Goal: Find specific page/section: Find specific page/section

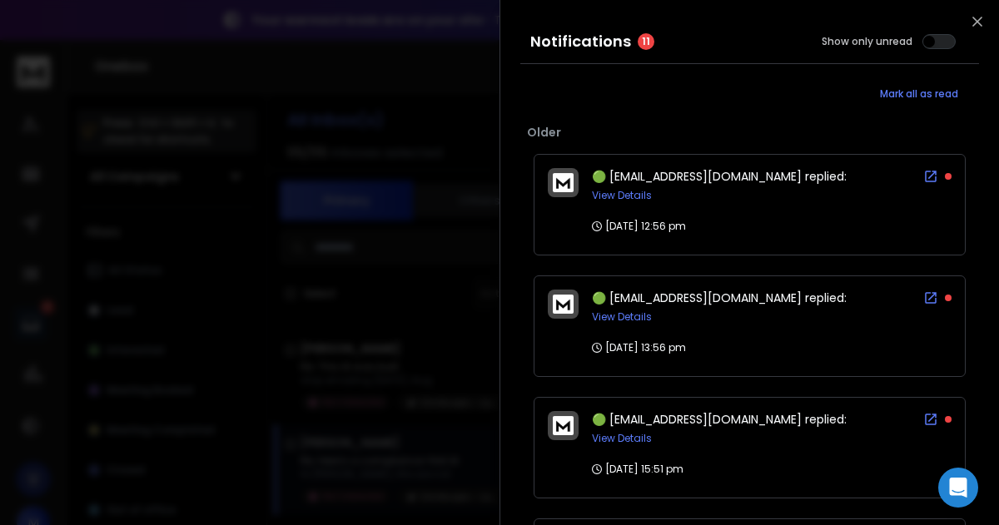
scroll to position [140, 0]
click at [979, 22] on icon "button" at bounding box center [977, 21] width 17 height 17
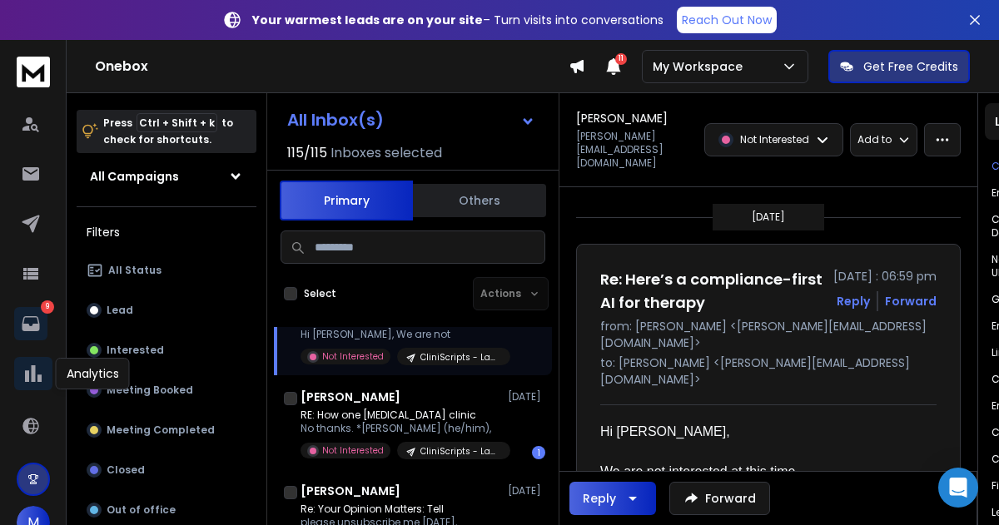
click at [41, 376] on icon at bounding box center [33, 373] width 25 height 25
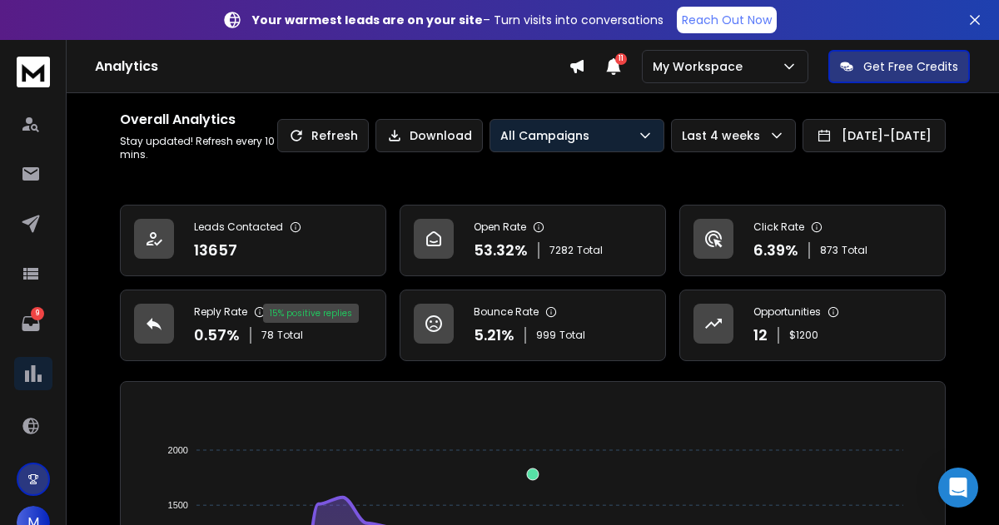
click at [562, 142] on div "All Campaigns" at bounding box center [576, 135] width 153 height 17
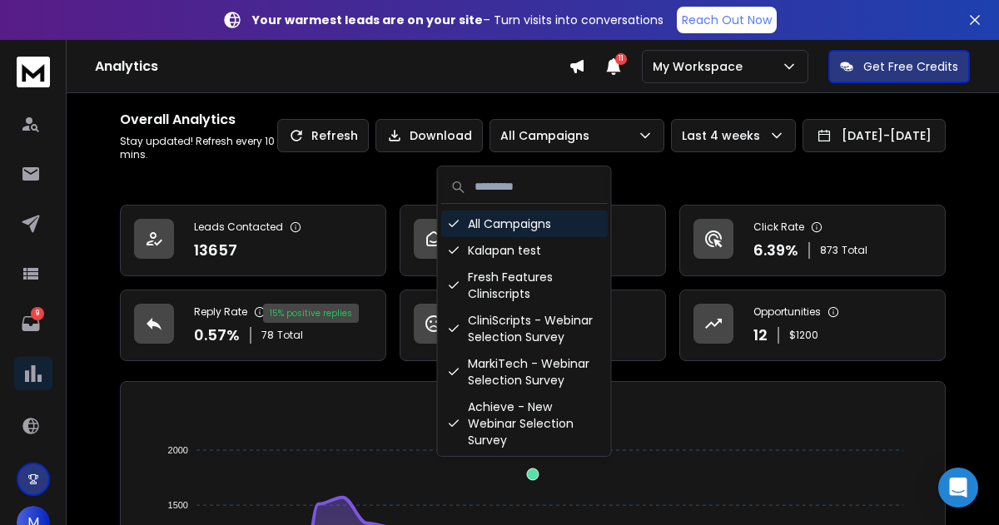
click at [453, 224] on polyline at bounding box center [452, 224] width 9 height 6
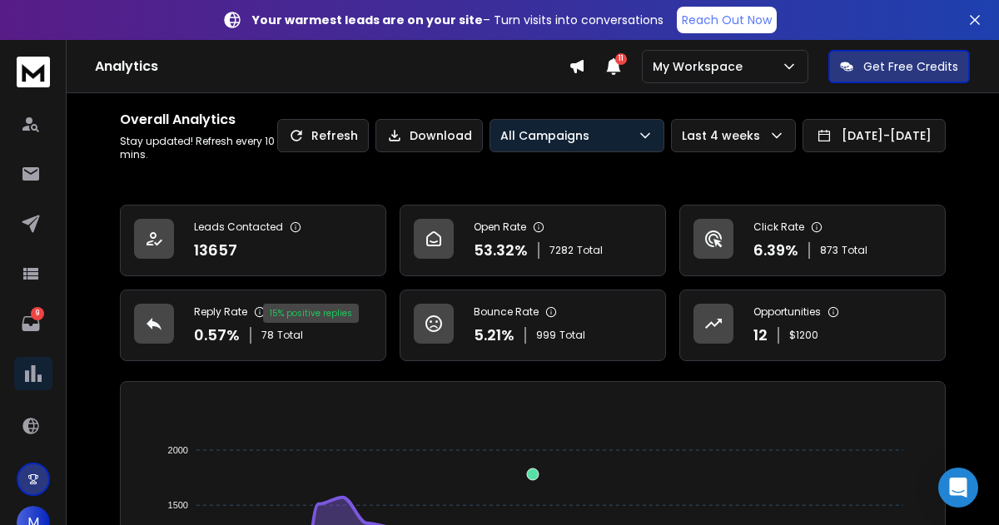
click at [580, 141] on div "All Campaigns" at bounding box center [576, 135] width 153 height 17
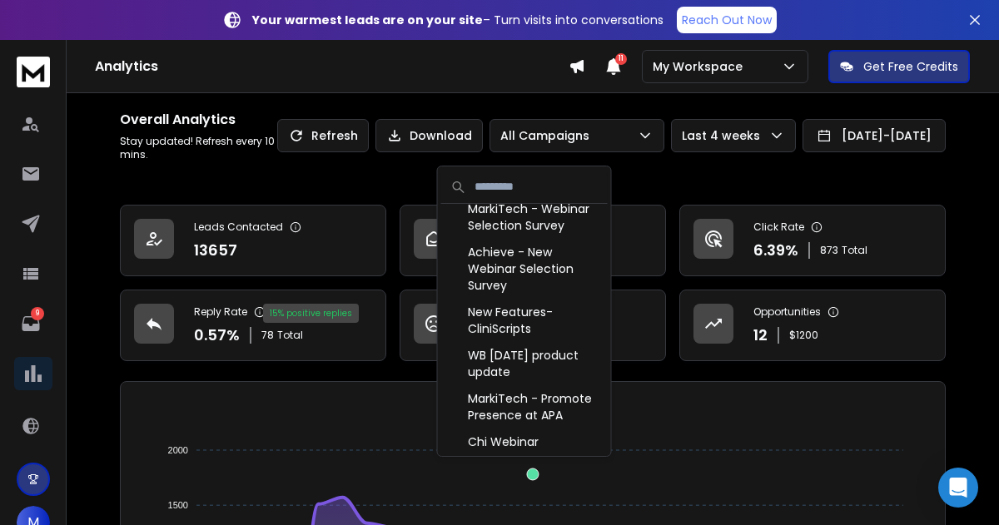
scroll to position [156, 0]
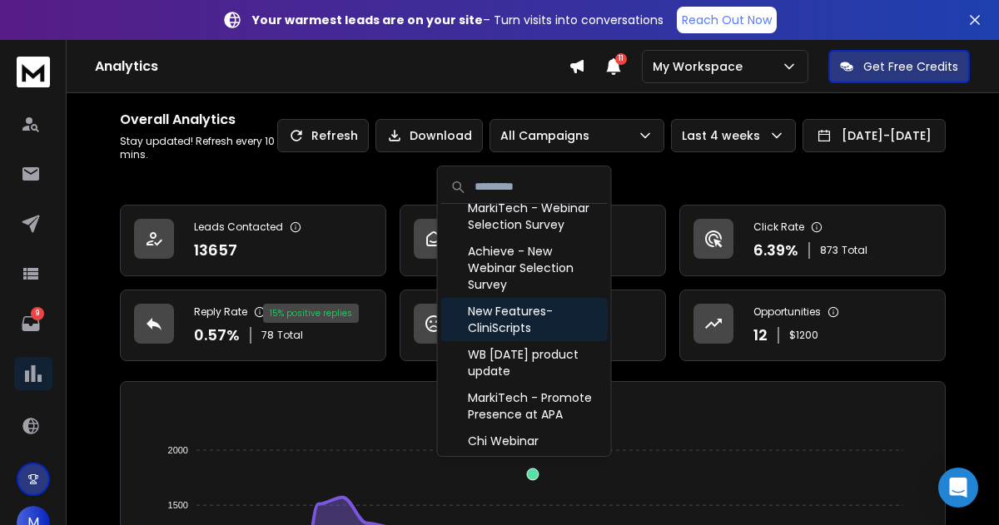
click at [524, 327] on div "New Features-CliniScripts" at bounding box center [524, 319] width 166 height 43
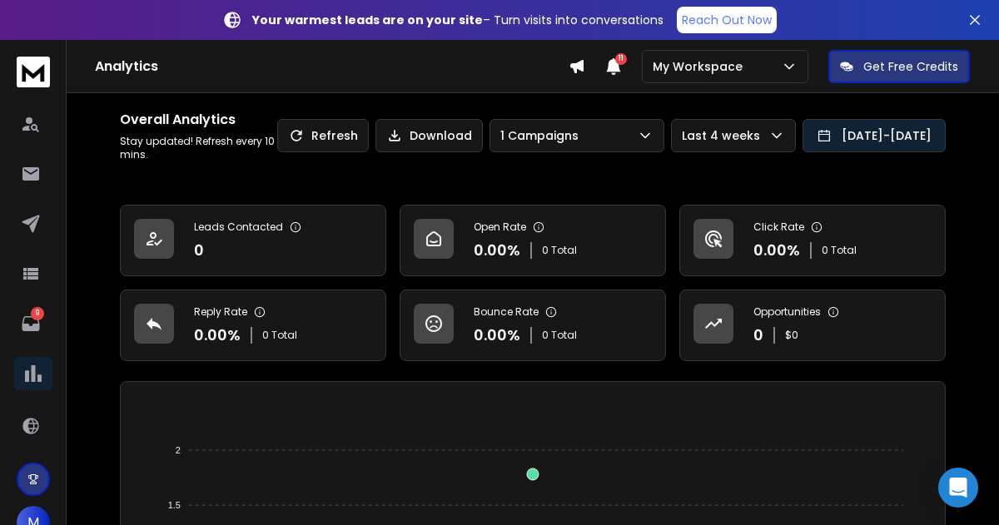
click at [808, 144] on button "[DATE] - [DATE]" at bounding box center [873, 135] width 143 height 33
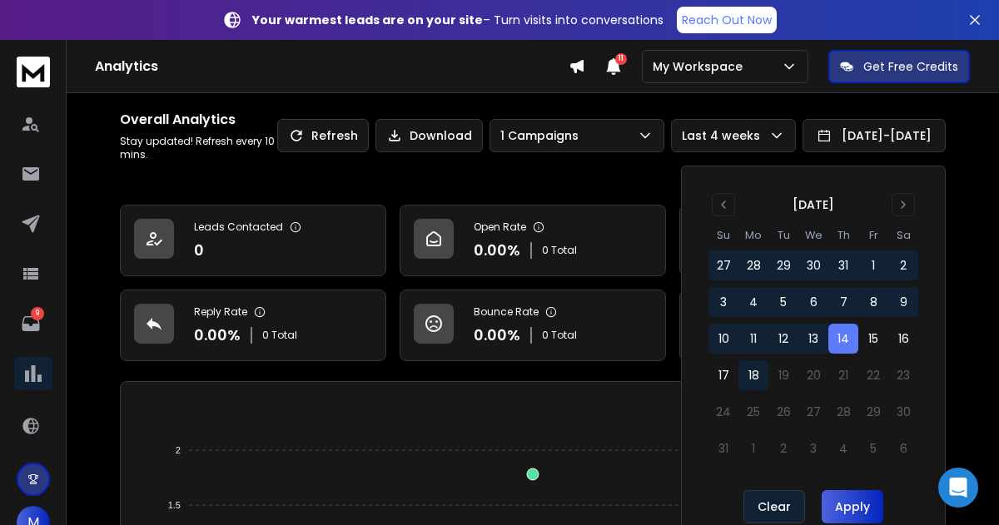
click at [782, 505] on button "Clear" at bounding box center [774, 506] width 62 height 33
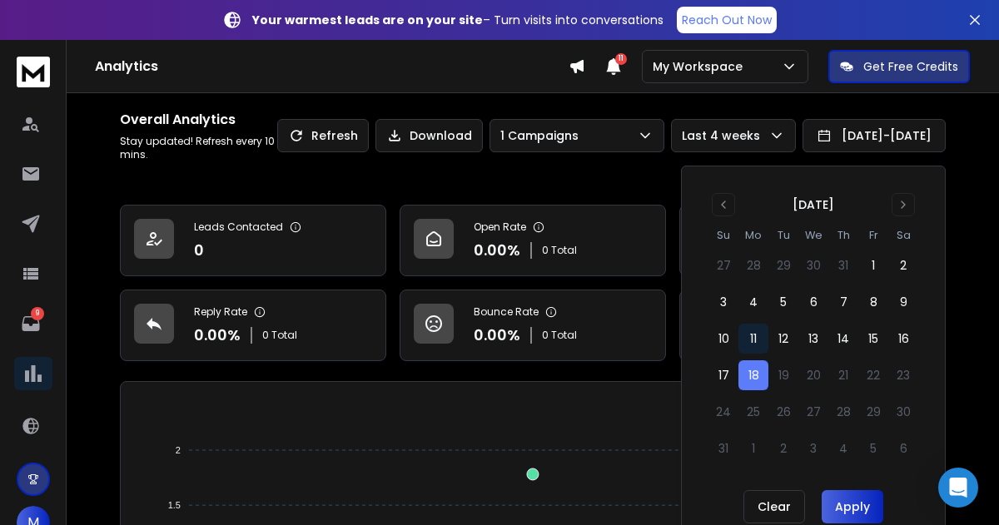
click at [762, 335] on button "11" at bounding box center [753, 339] width 30 height 30
click at [718, 381] on button "17" at bounding box center [723, 375] width 30 height 30
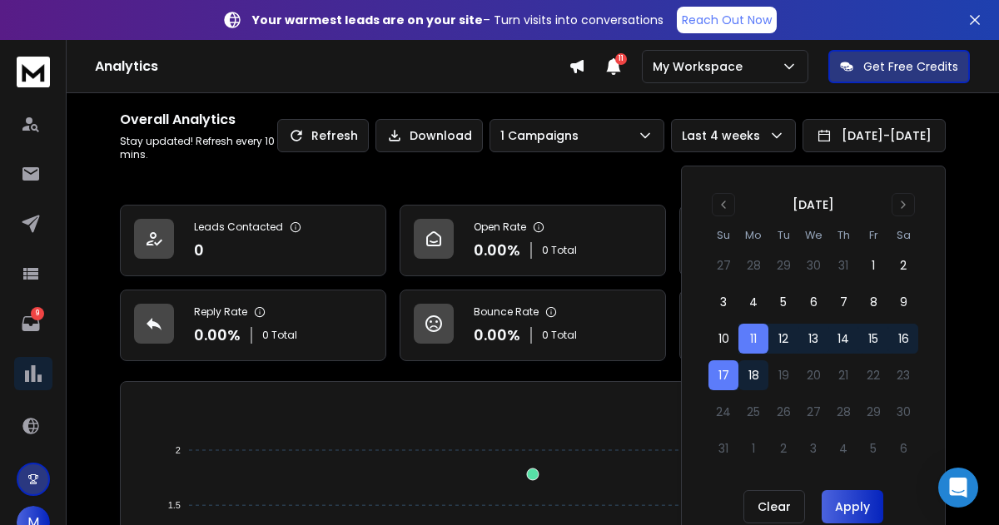
click at [853, 514] on button "Apply" at bounding box center [852, 506] width 62 height 33
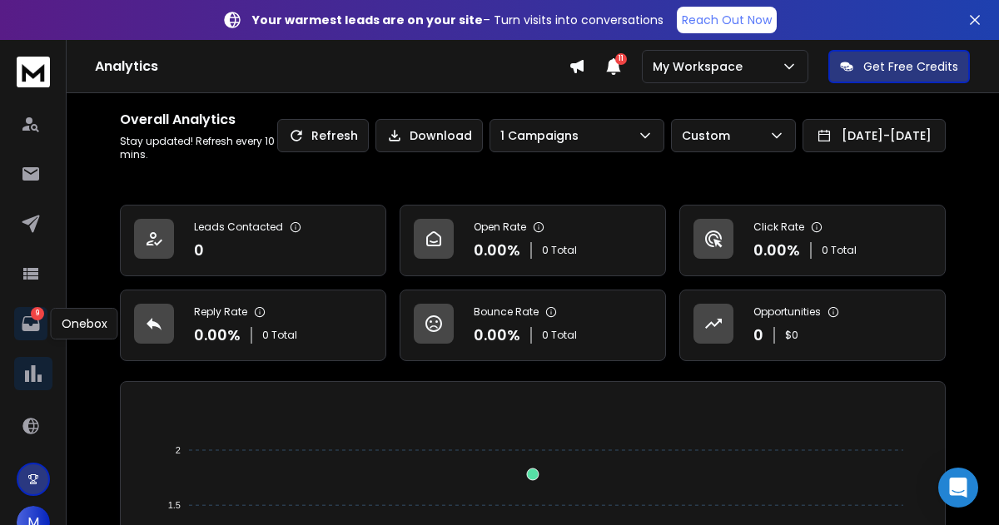
click at [32, 324] on icon at bounding box center [30, 323] width 17 height 15
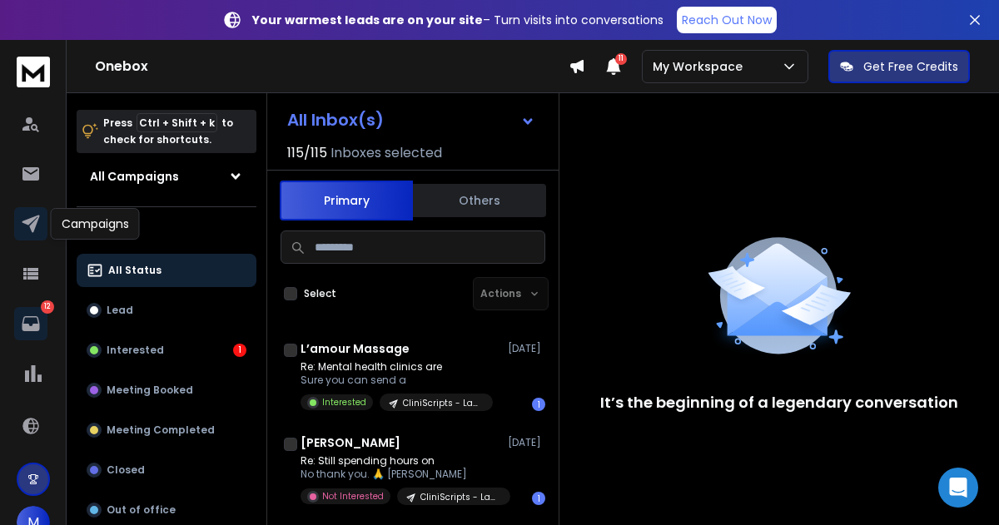
click at [34, 224] on icon at bounding box center [30, 223] width 17 height 17
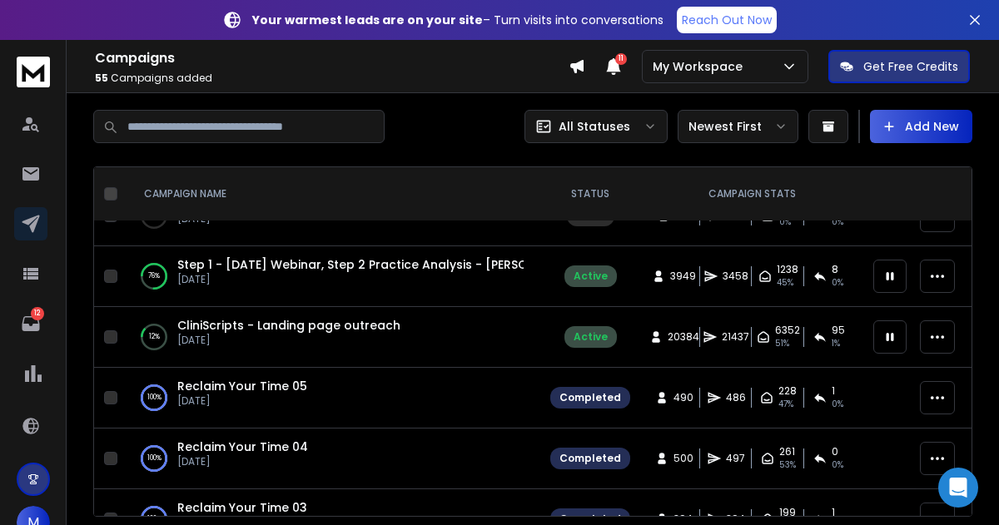
scroll to position [1326, 0]
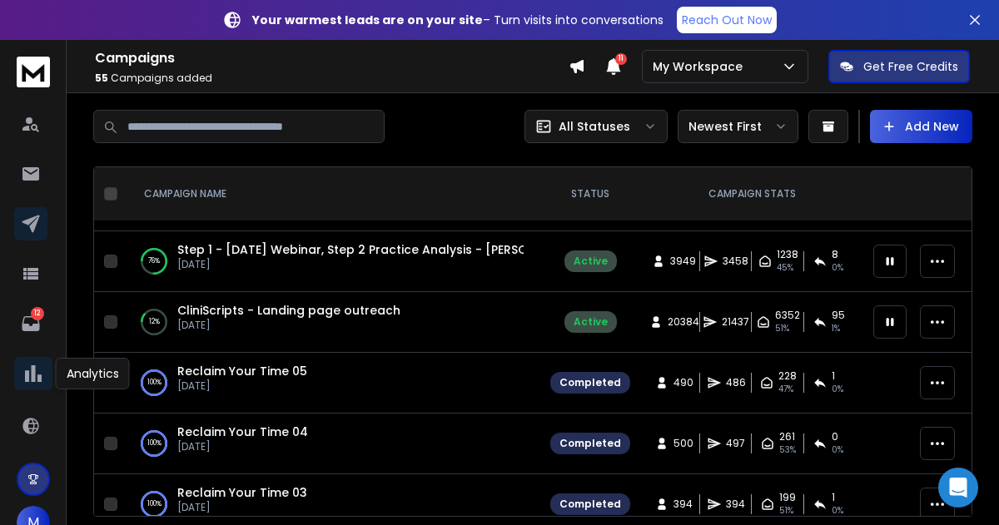
click at [34, 376] on icon at bounding box center [33, 373] width 17 height 17
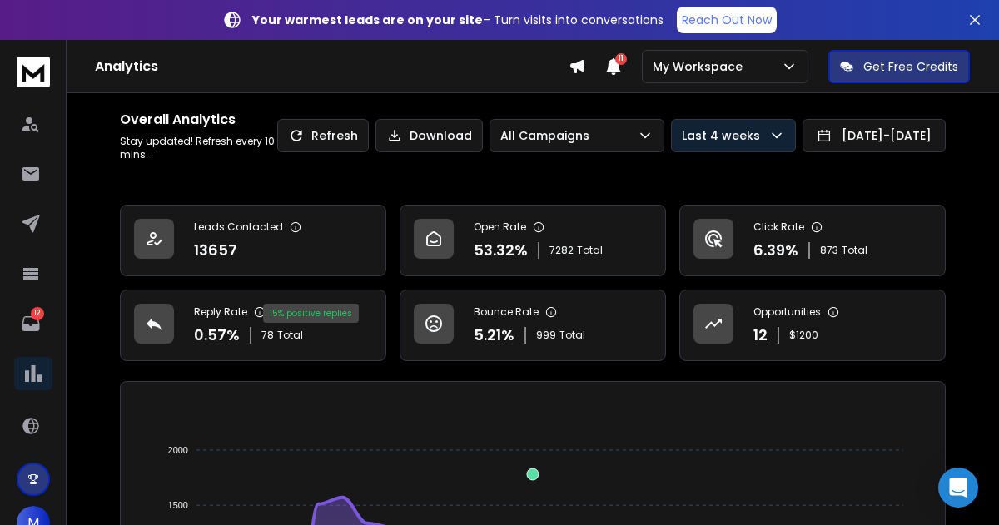
click at [681, 139] on p "Last 4 weeks" at bounding box center [723, 135] width 85 height 17
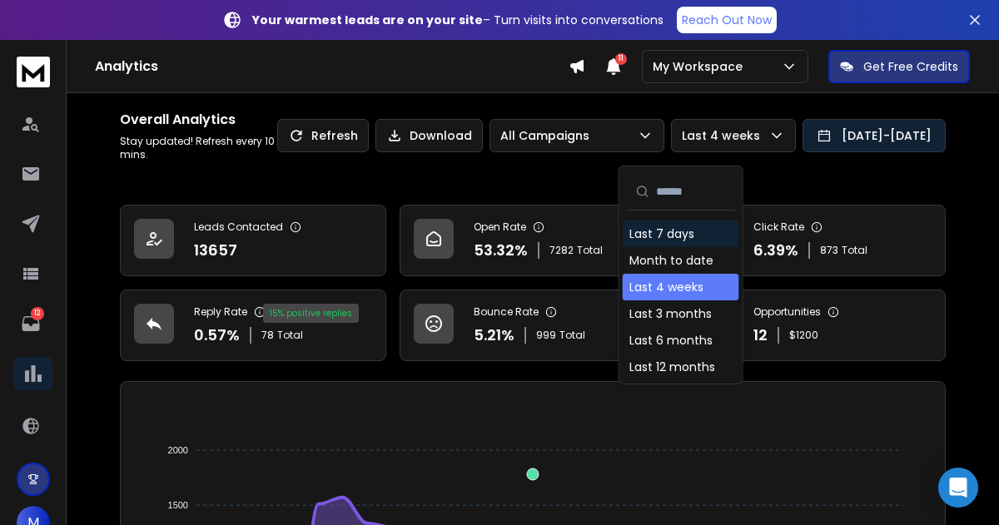
click at [808, 138] on button "[DATE] - [DATE]" at bounding box center [873, 135] width 143 height 33
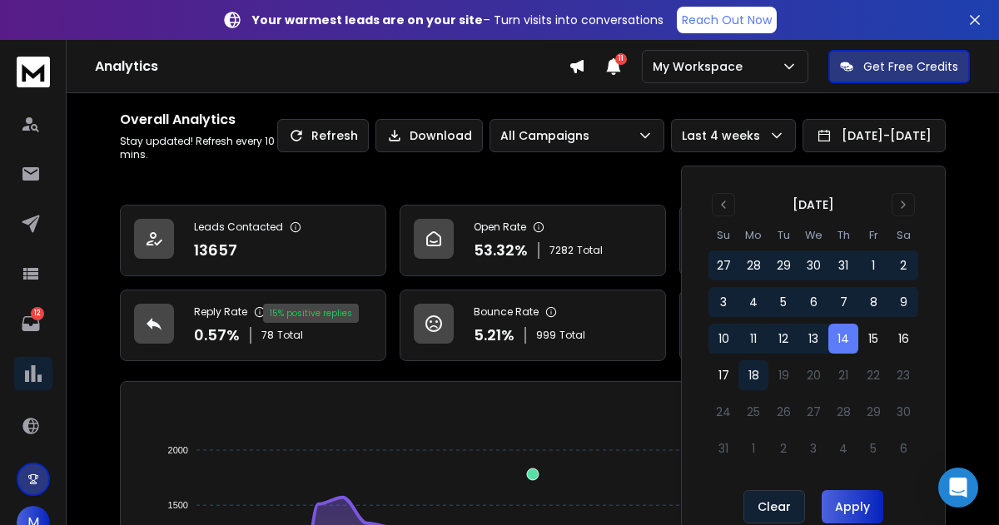
click at [764, 509] on button "Clear" at bounding box center [774, 506] width 62 height 33
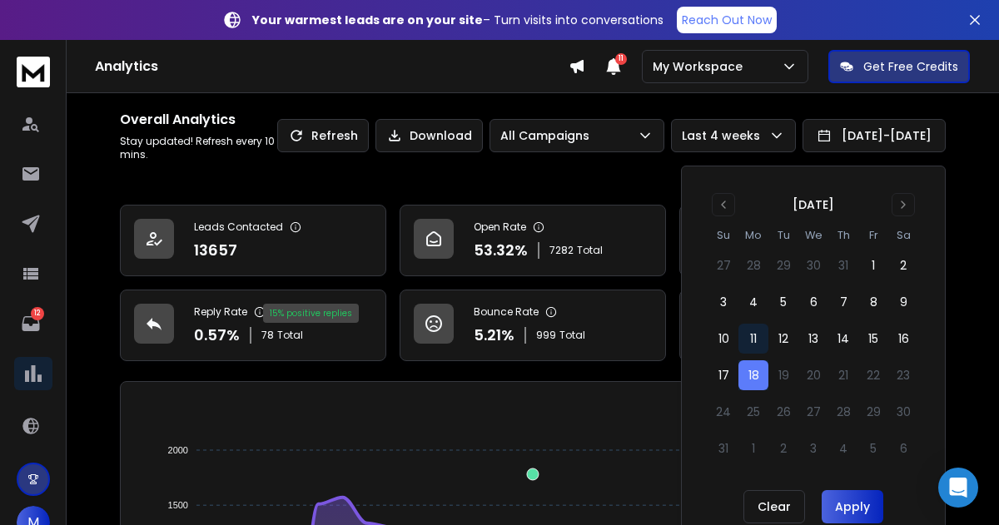
click at [751, 337] on button "11" at bounding box center [753, 339] width 30 height 30
click at [719, 375] on button "17" at bounding box center [723, 375] width 30 height 30
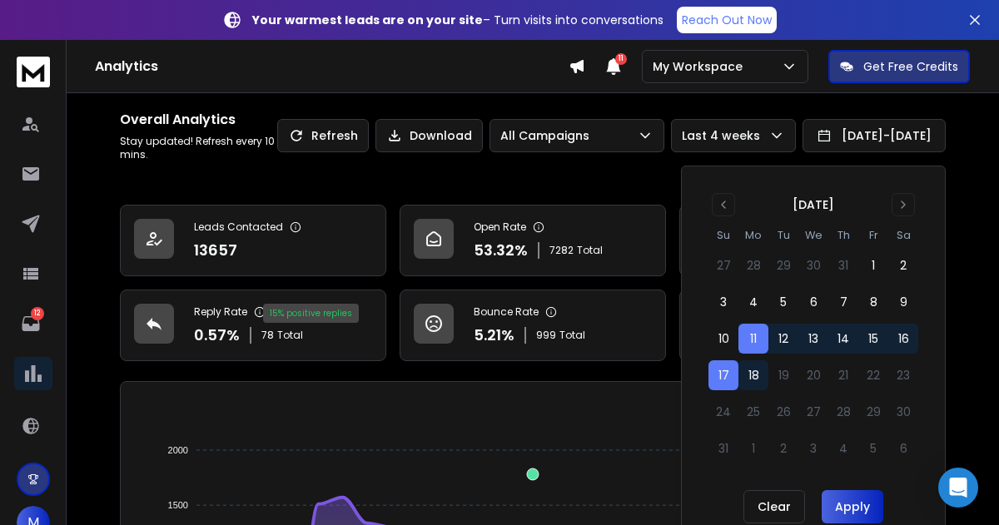
click at [840, 505] on button "Apply" at bounding box center [852, 506] width 62 height 33
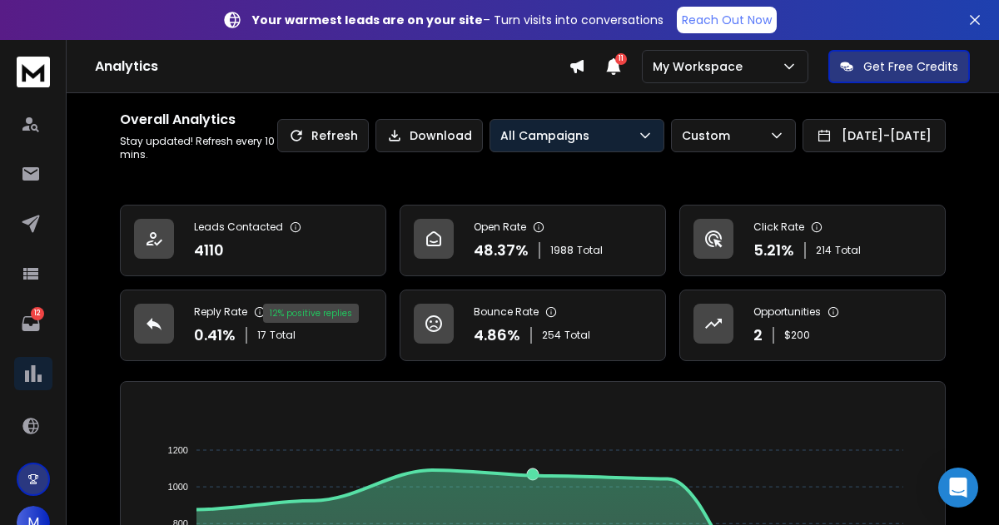
click at [570, 141] on div "All Campaigns" at bounding box center [576, 135] width 153 height 17
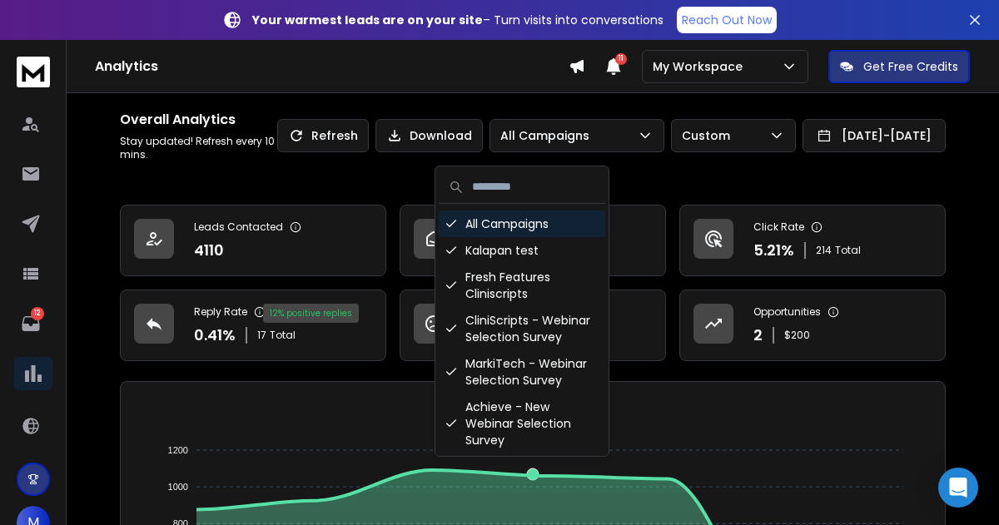
click at [454, 221] on icon at bounding box center [450, 223] width 13 height 13
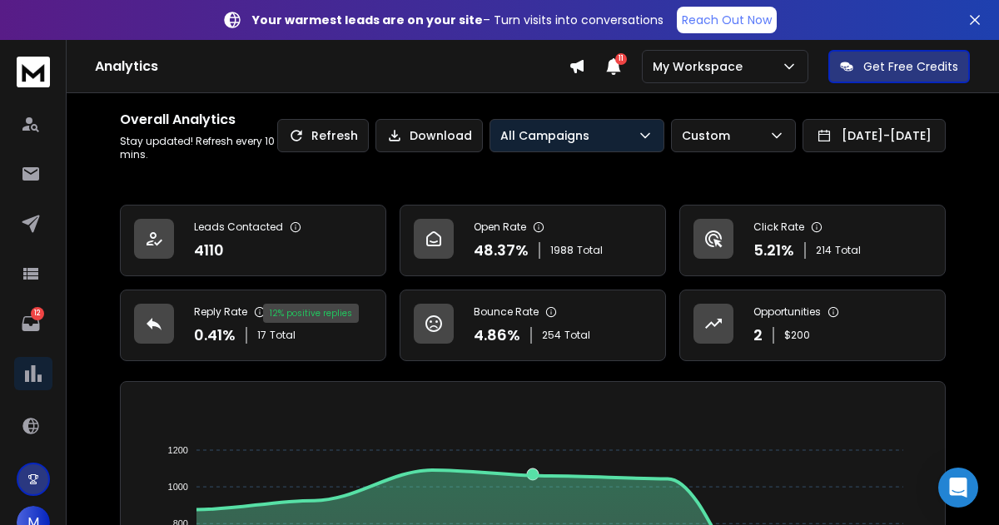
click at [574, 143] on div "All Campaigns" at bounding box center [576, 135] width 153 height 17
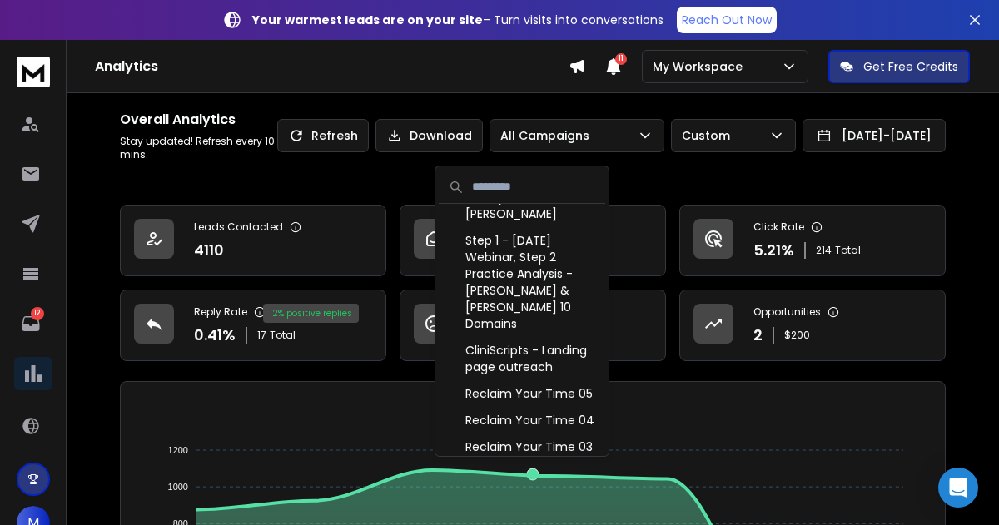
scroll to position [899, 0]
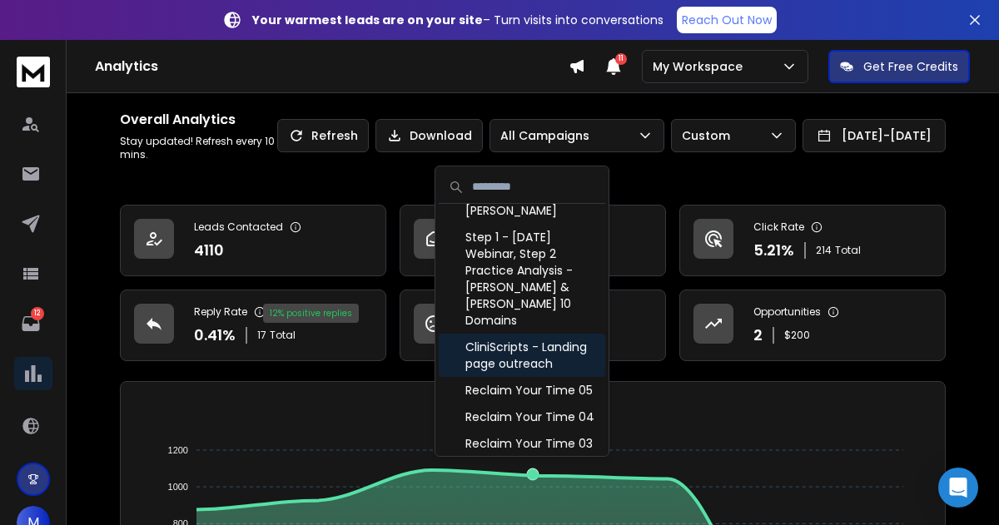
click at [567, 337] on div "CliniScripts - Landing page outreach" at bounding box center [522, 355] width 166 height 43
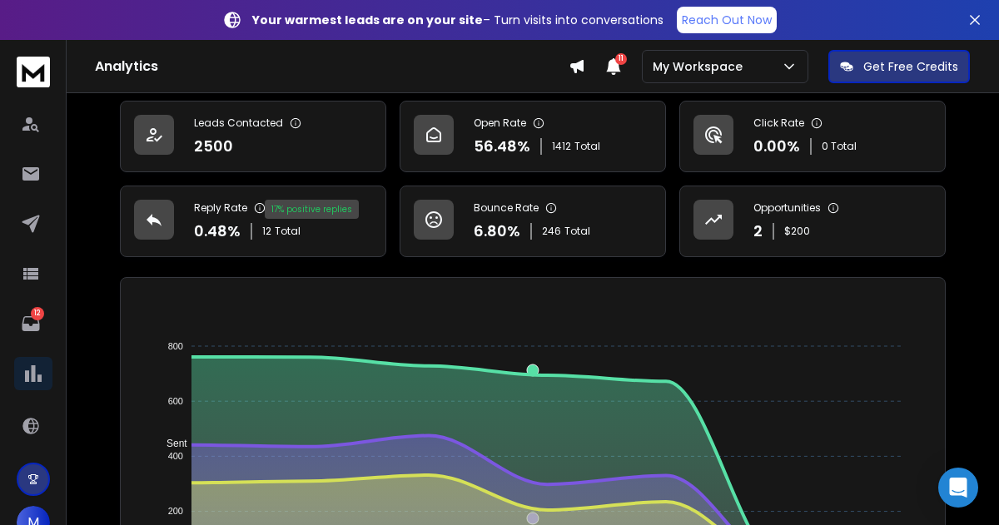
scroll to position [101, 0]
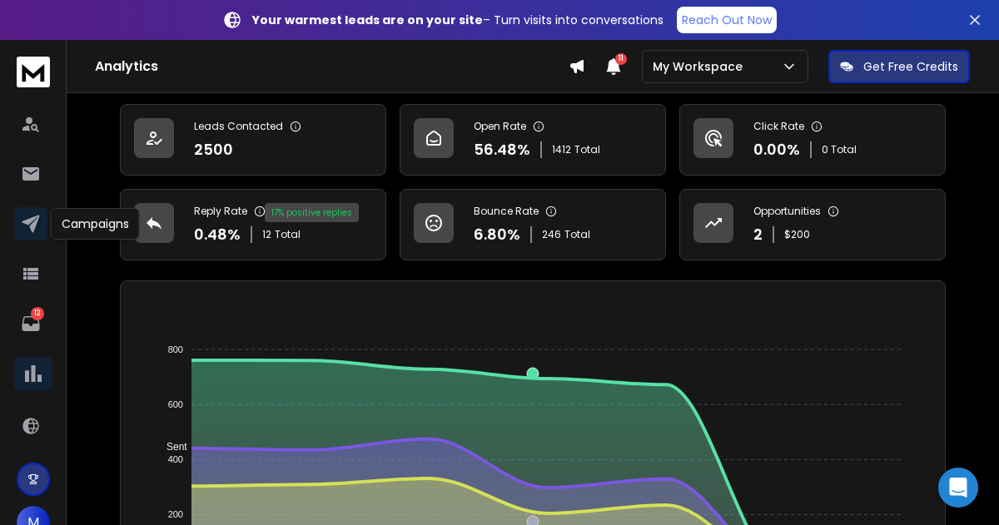
click at [27, 234] on link at bounding box center [30, 223] width 33 height 33
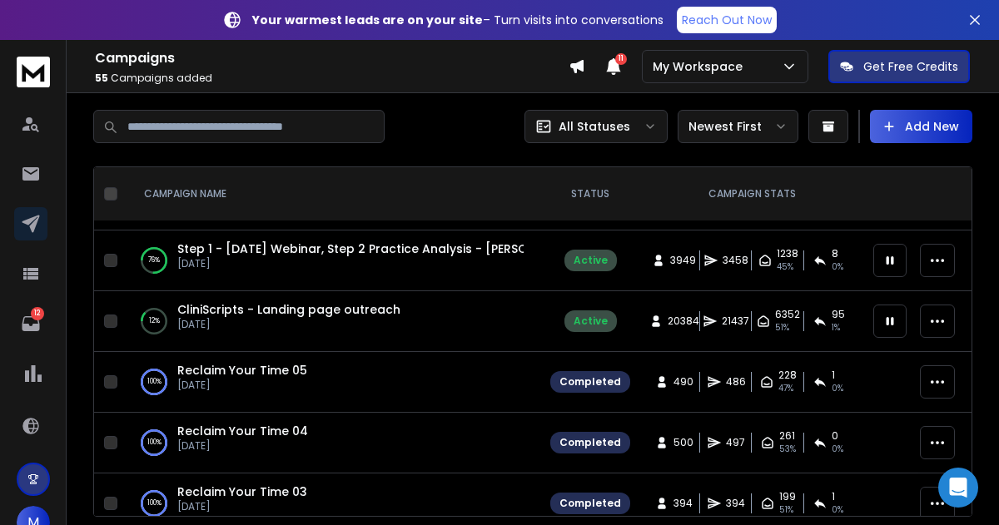
scroll to position [1339, 0]
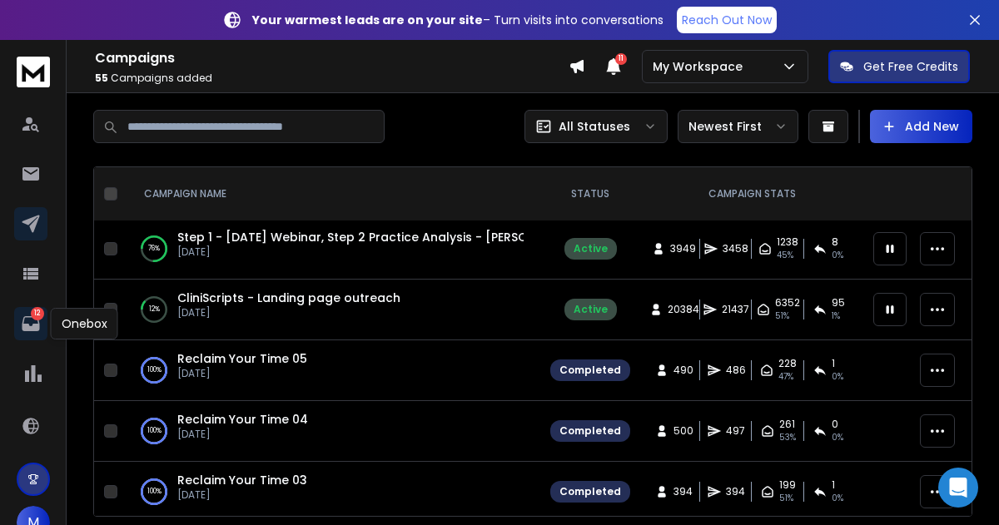
click at [32, 324] on icon at bounding box center [30, 323] width 17 height 15
